Goal: Find contact information: Find contact information

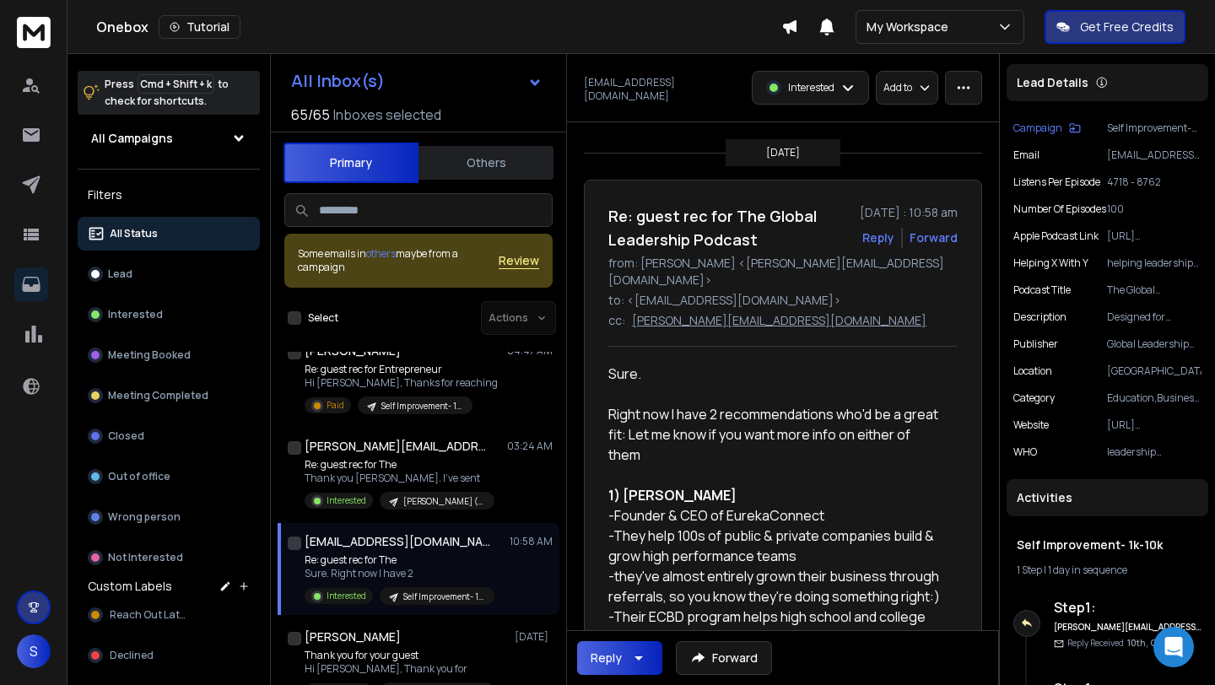
scroll to position [117, 0]
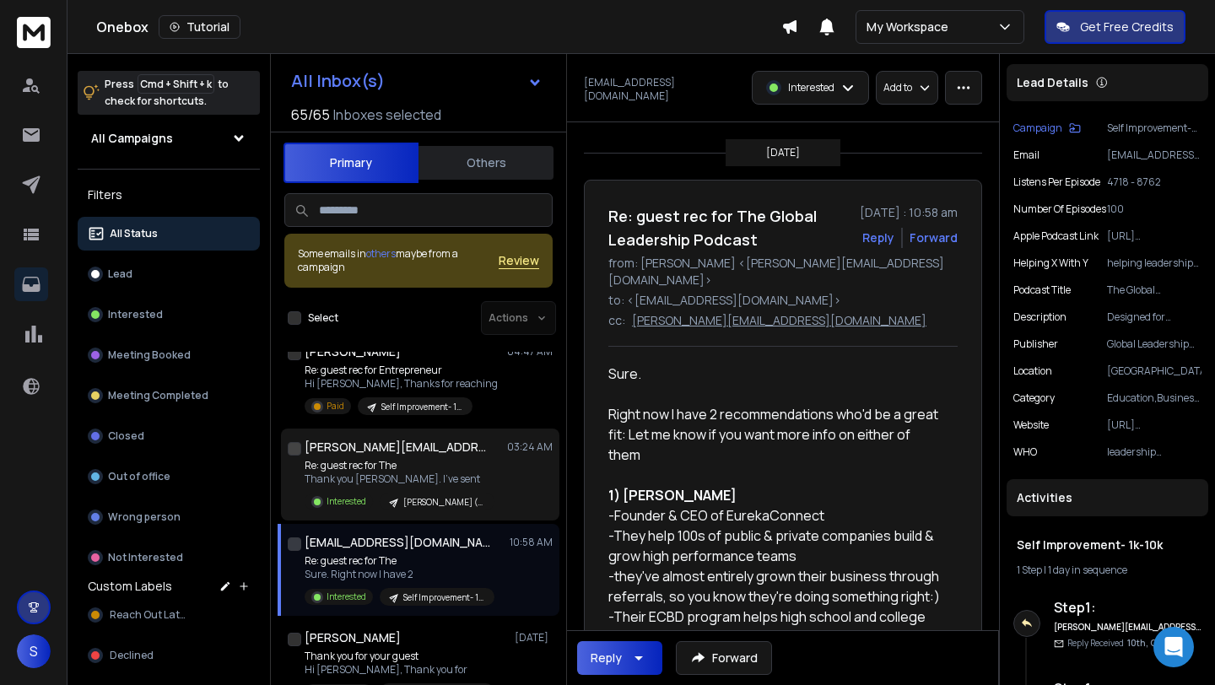
click at [495, 473] on div "Re: guest rec for The Thank you Nate. I've sent Interested Chloe Harrouche (1k-…" at bounding box center [429, 484] width 248 height 51
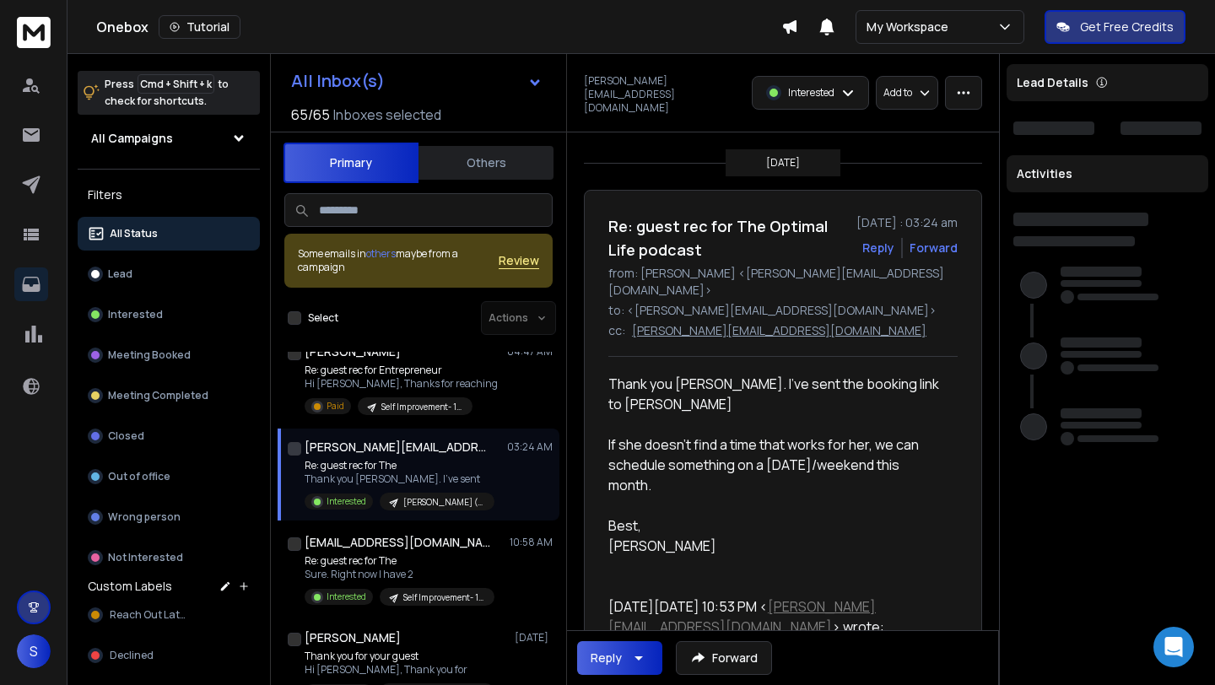
scroll to position [46, 0]
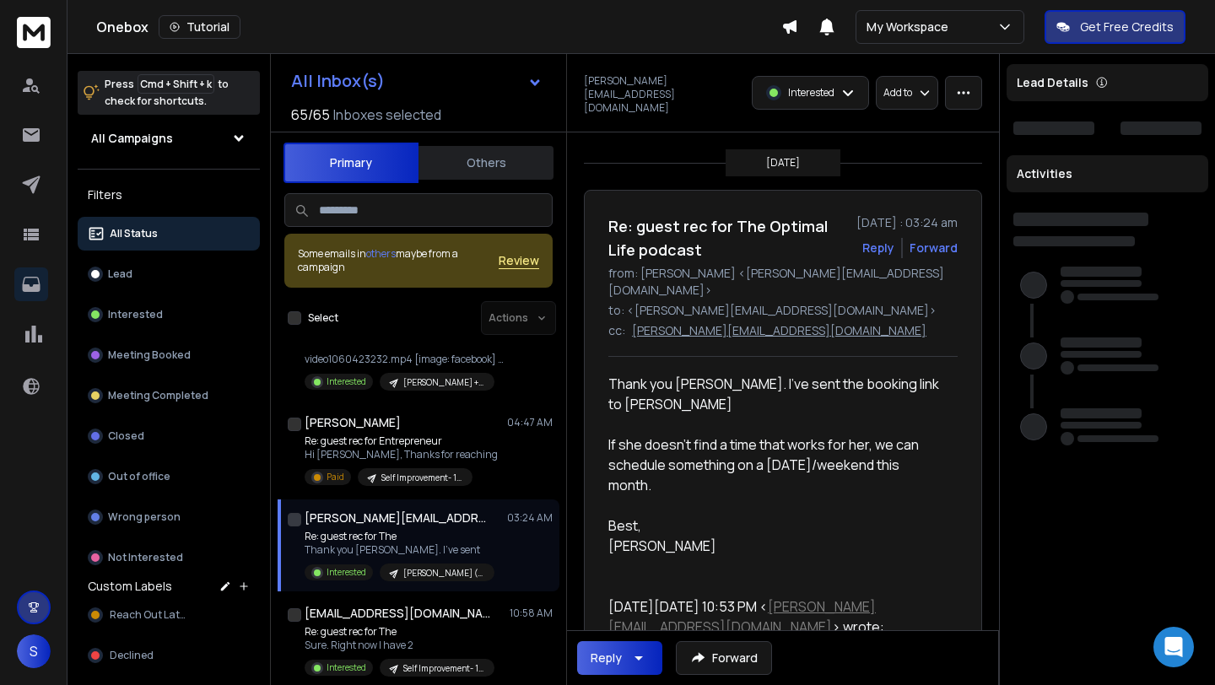
click at [495, 473] on div "Re: guest rec for Entrepreneur Hi Elena, Thanks for reaching Paid Self Improvem…" at bounding box center [429, 460] width 248 height 51
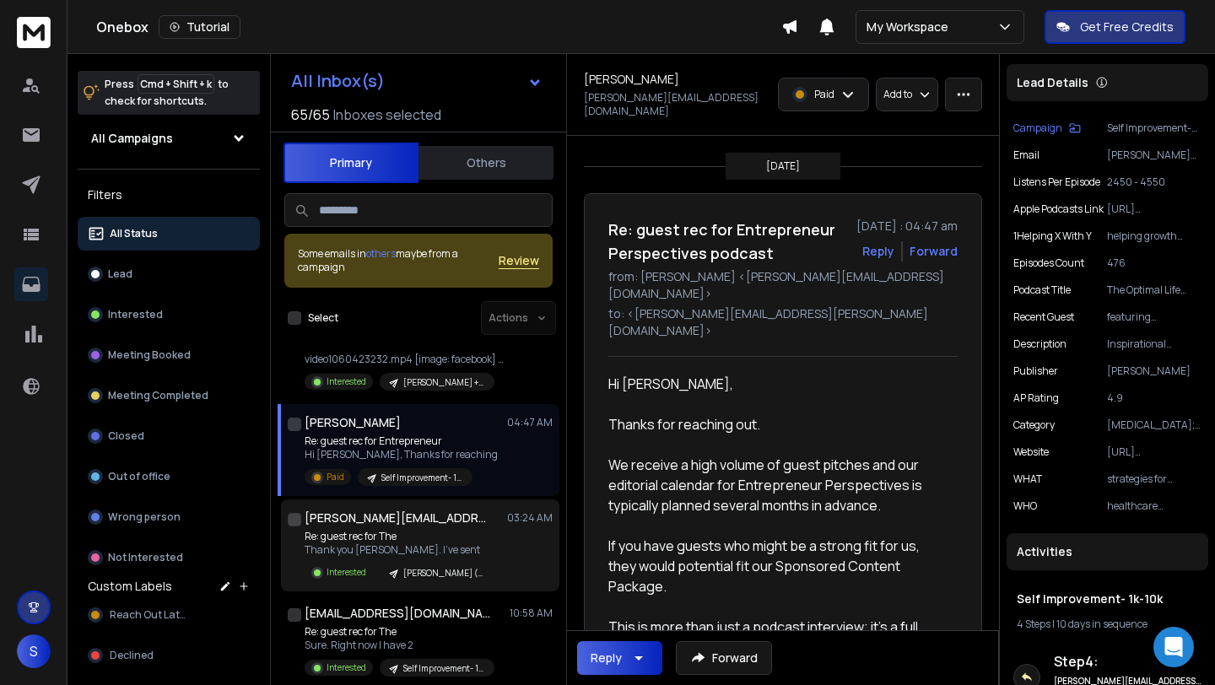
scroll to position [0, 0]
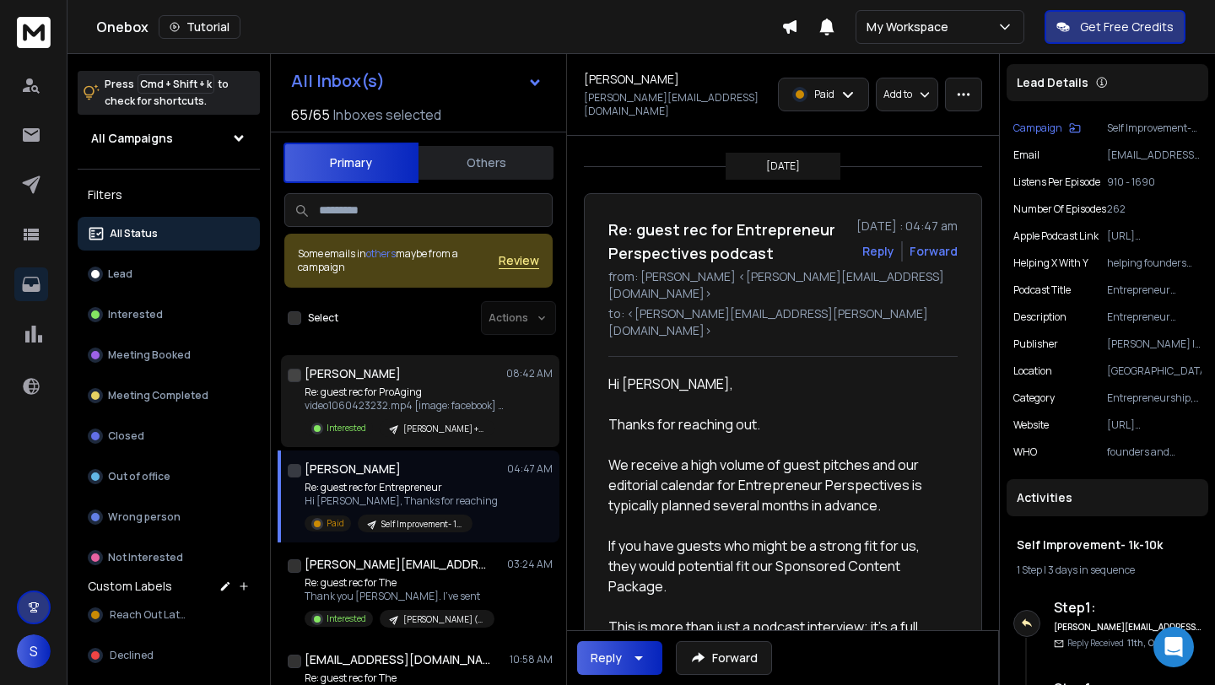
click at [370, 421] on div "Interested" at bounding box center [339, 428] width 68 height 16
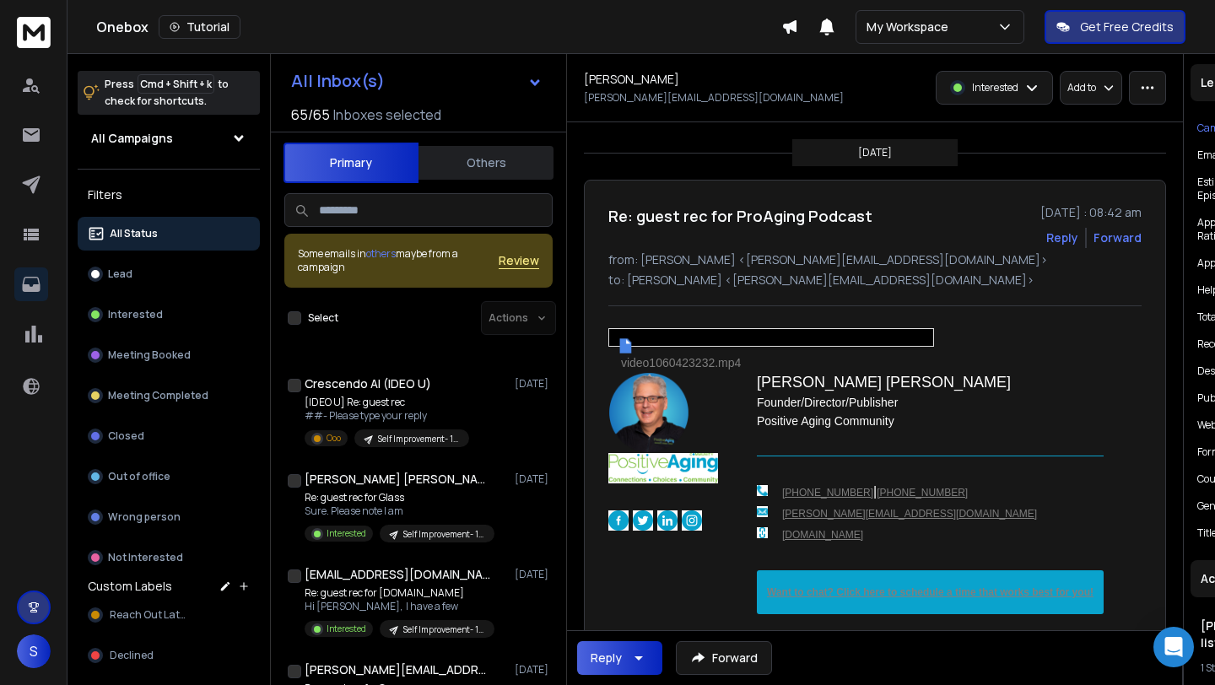
scroll to position [506, 0]
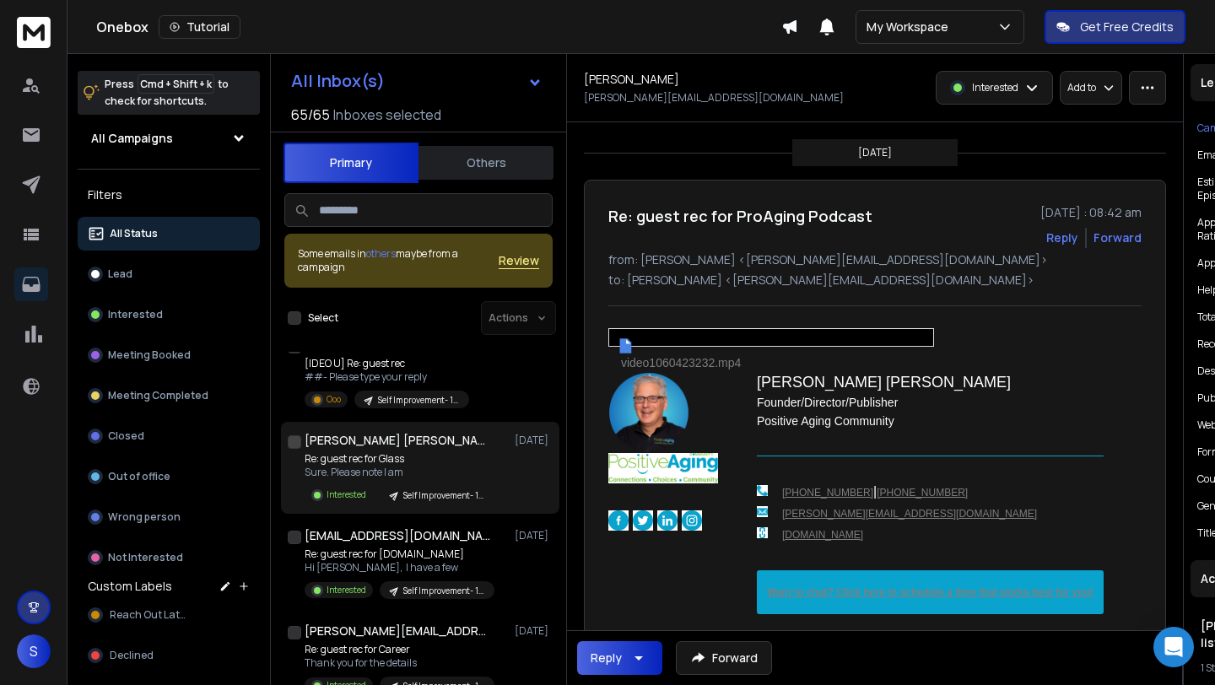
click at [415, 492] on p "Self Improvement- 1k-10k" at bounding box center [443, 495] width 81 height 13
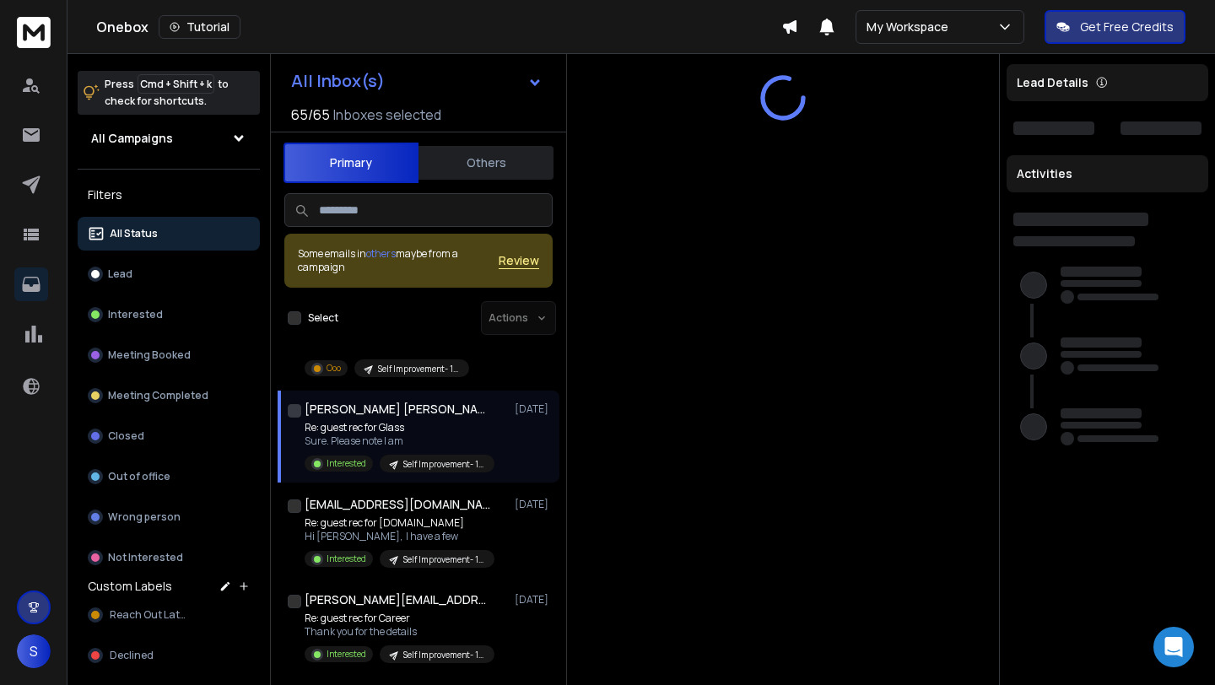
scroll to position [538, 0]
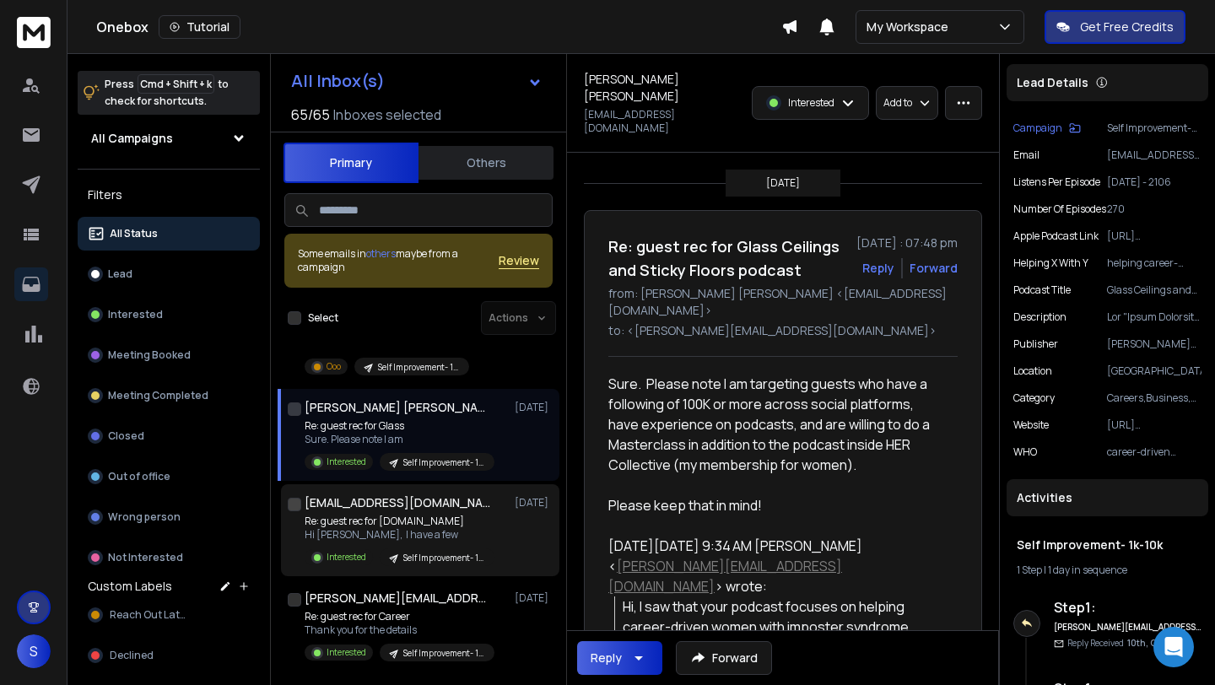
click at [412, 501] on h1 "[EMAIL_ADDRESS][DOMAIN_NAME]" at bounding box center [398, 503] width 186 height 17
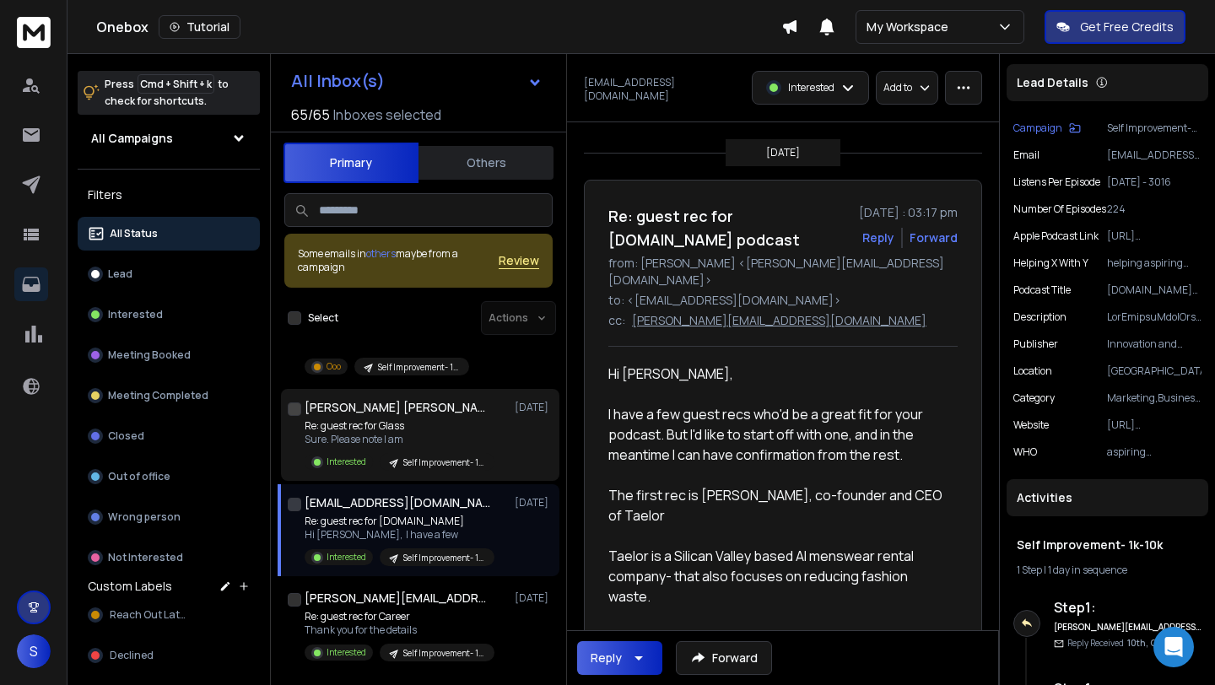
scroll to position [0, 0]
